Goal: Communication & Community: Answer question/provide support

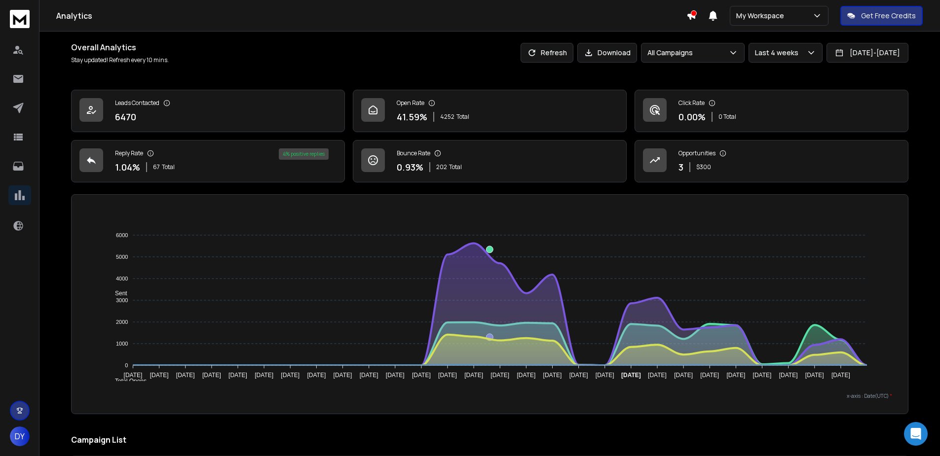
scroll to position [249, 0]
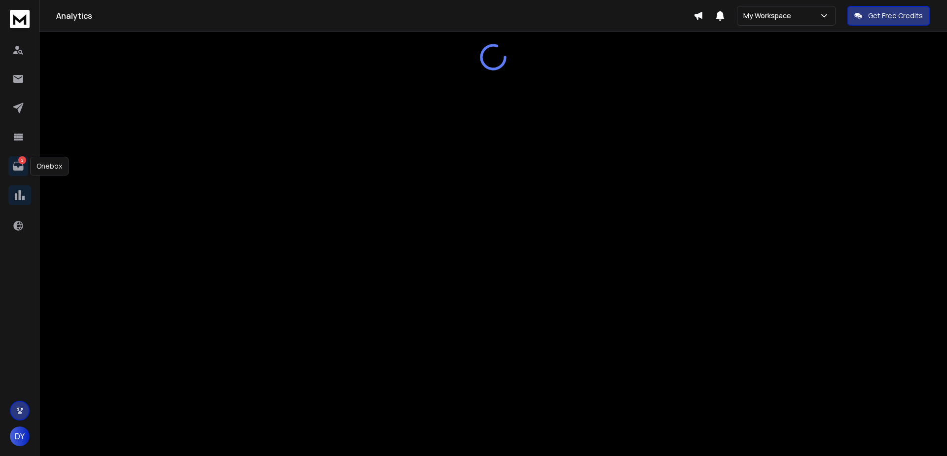
click at [12, 166] on icon at bounding box center [18, 166] width 12 height 12
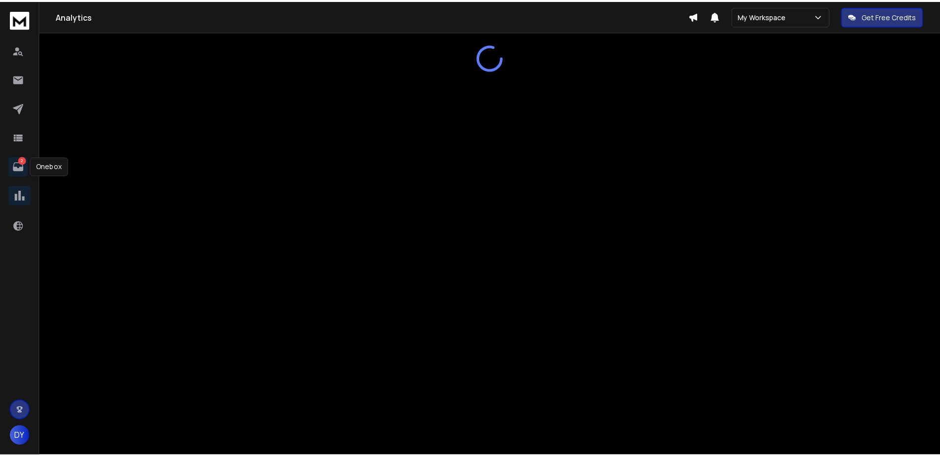
scroll to position [249, 0]
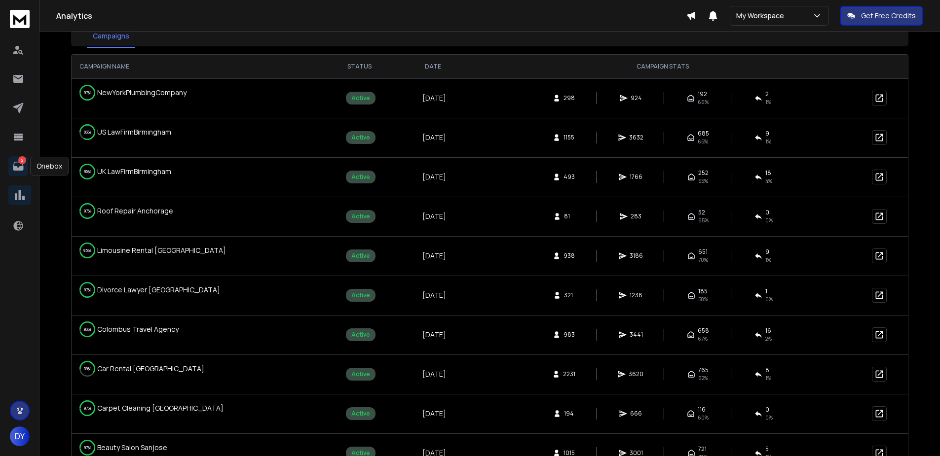
click at [18, 166] on icon at bounding box center [18, 166] width 12 height 12
click at [19, 162] on p "2" at bounding box center [22, 160] width 8 height 8
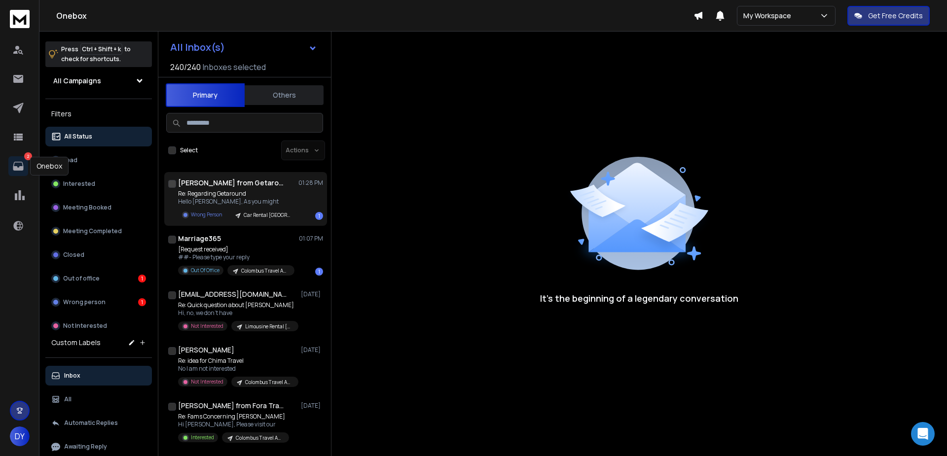
click at [295, 197] on p "Re: Regarding Getaround" at bounding box center [237, 194] width 118 height 8
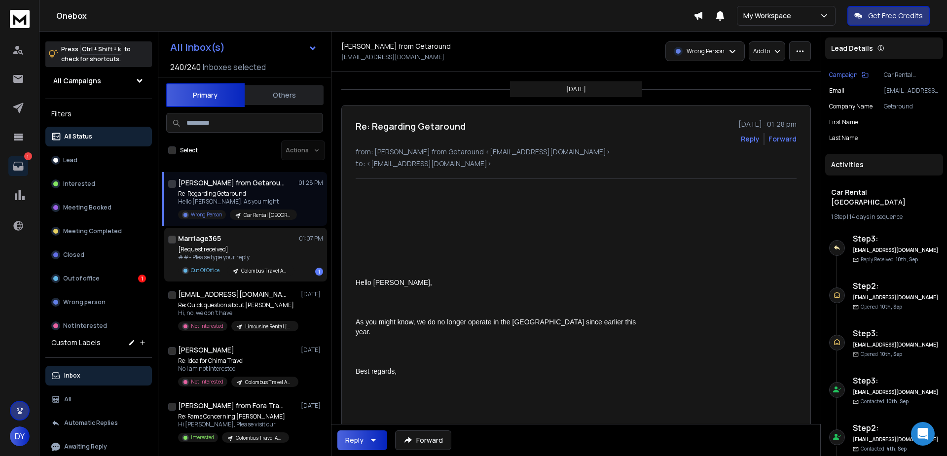
click at [296, 249] on div "[Request received] ##- Please type your reply Out Of Office Colombus Travel Age…" at bounding box center [250, 261] width 145 height 30
